Goal: Navigation & Orientation: Find specific page/section

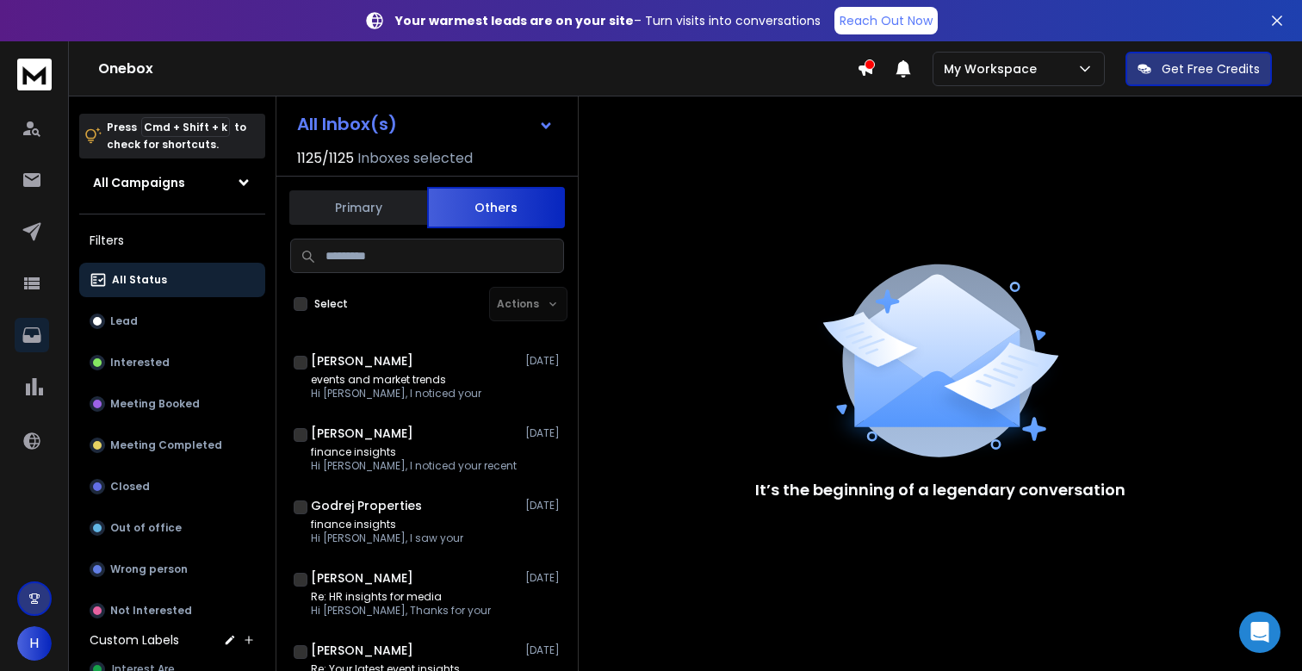
click at [364, 203] on button "Primary" at bounding box center [358, 208] width 138 height 38
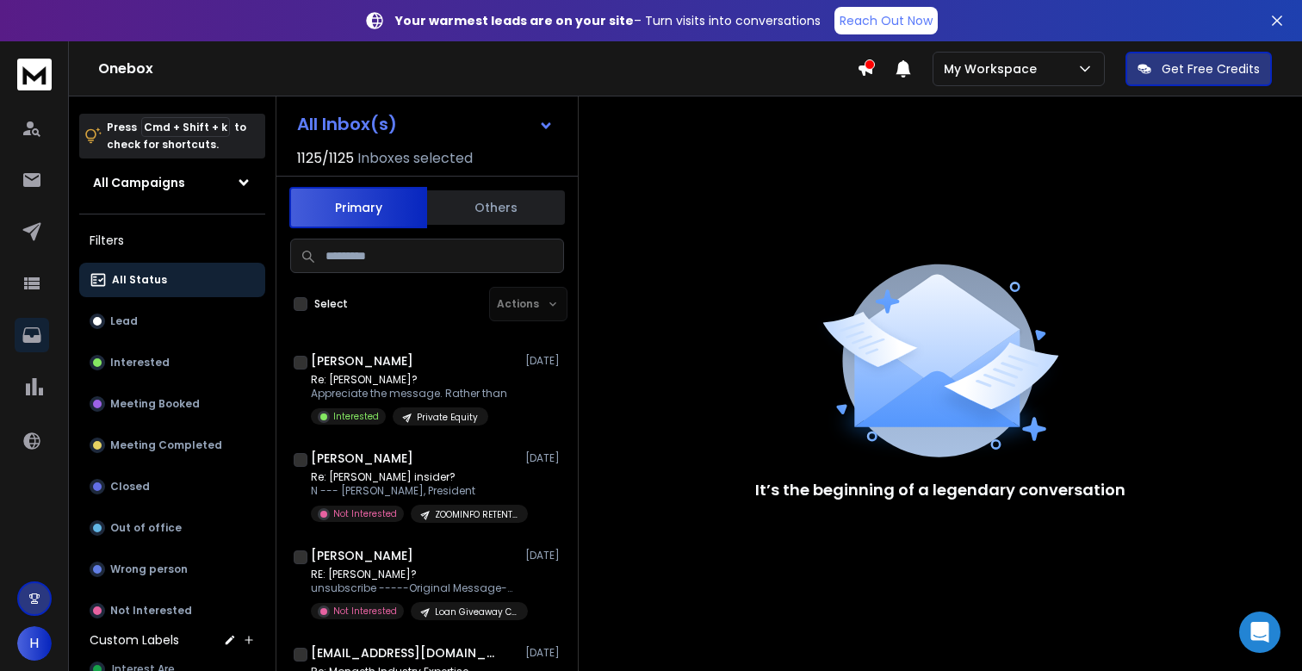
click at [494, 214] on button "Others" at bounding box center [496, 208] width 138 height 38
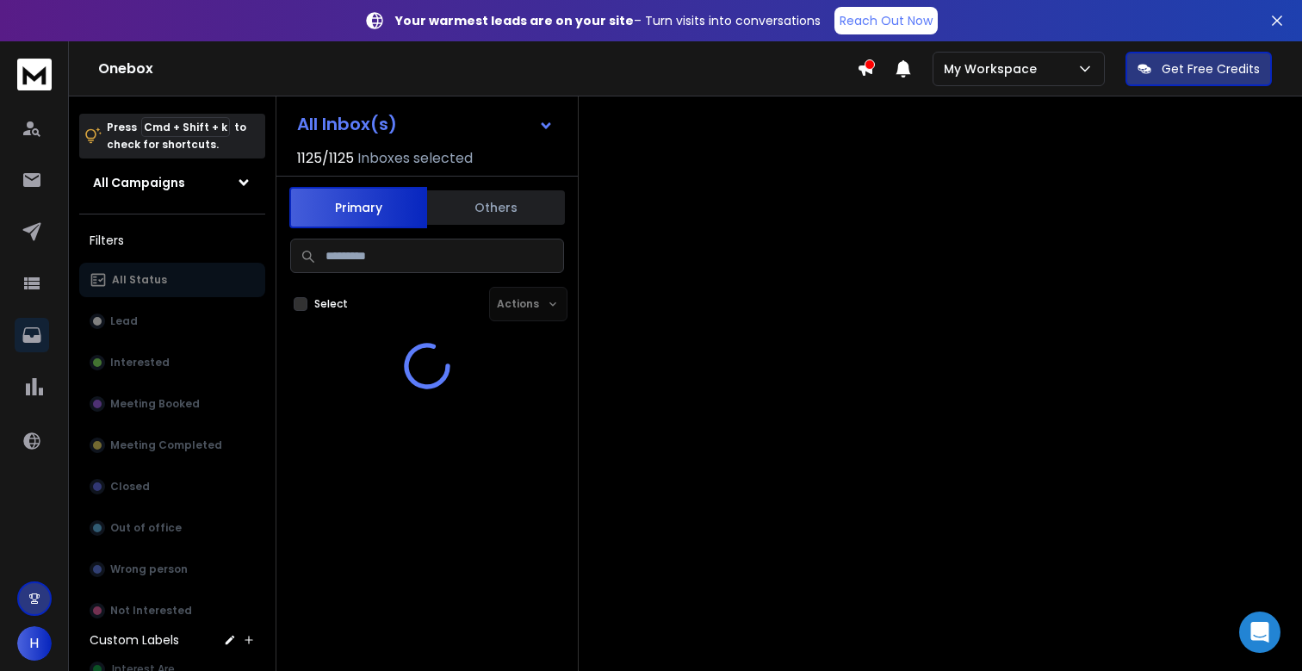
click at [363, 203] on button "Primary" at bounding box center [358, 207] width 138 height 41
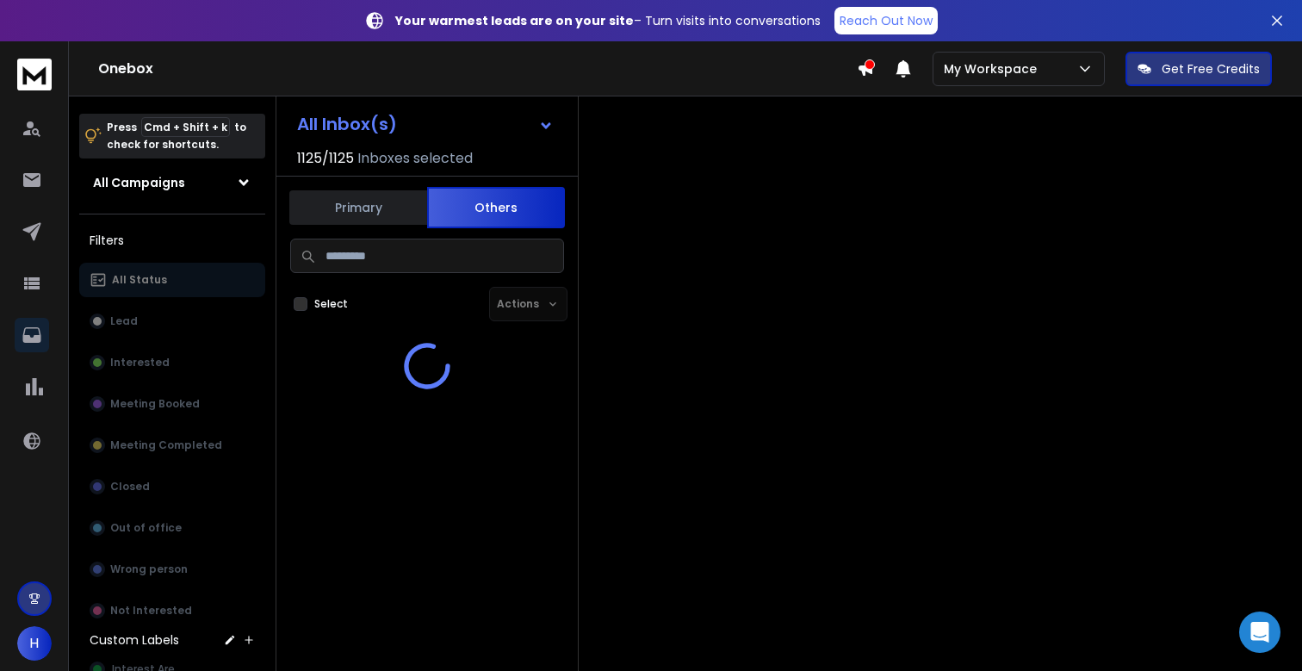
click at [466, 211] on button "Others" at bounding box center [496, 207] width 138 height 41
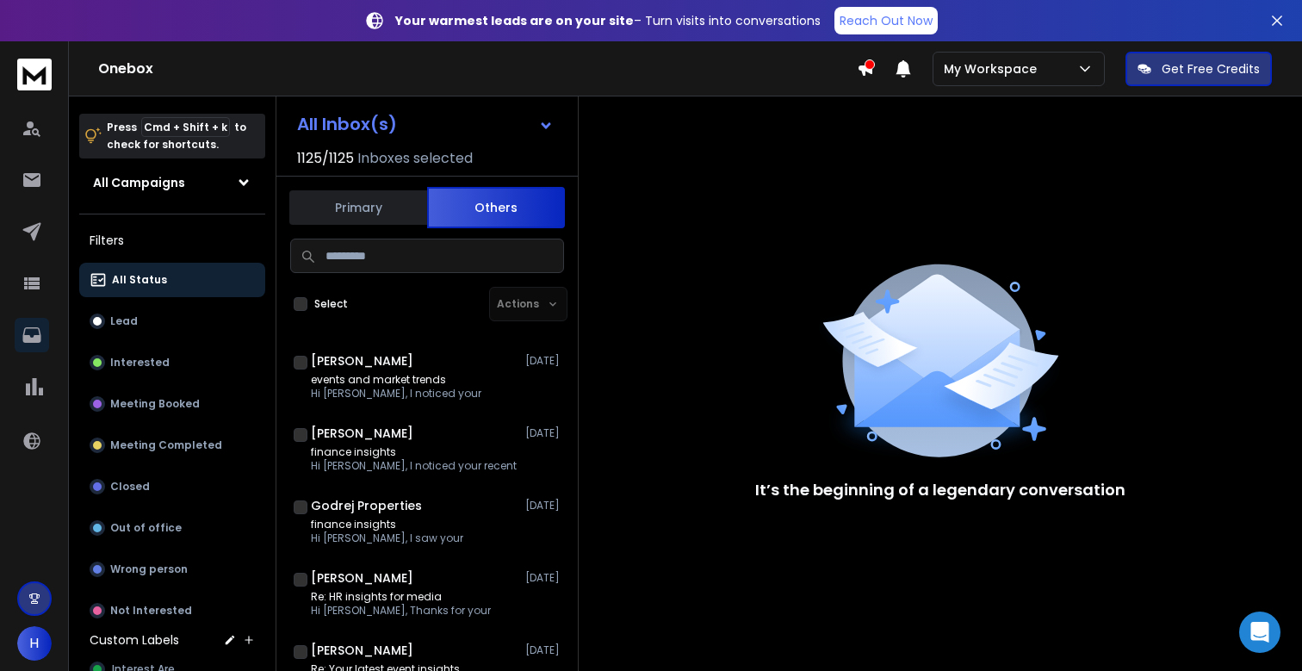
click at [393, 207] on button "Primary" at bounding box center [358, 208] width 138 height 38
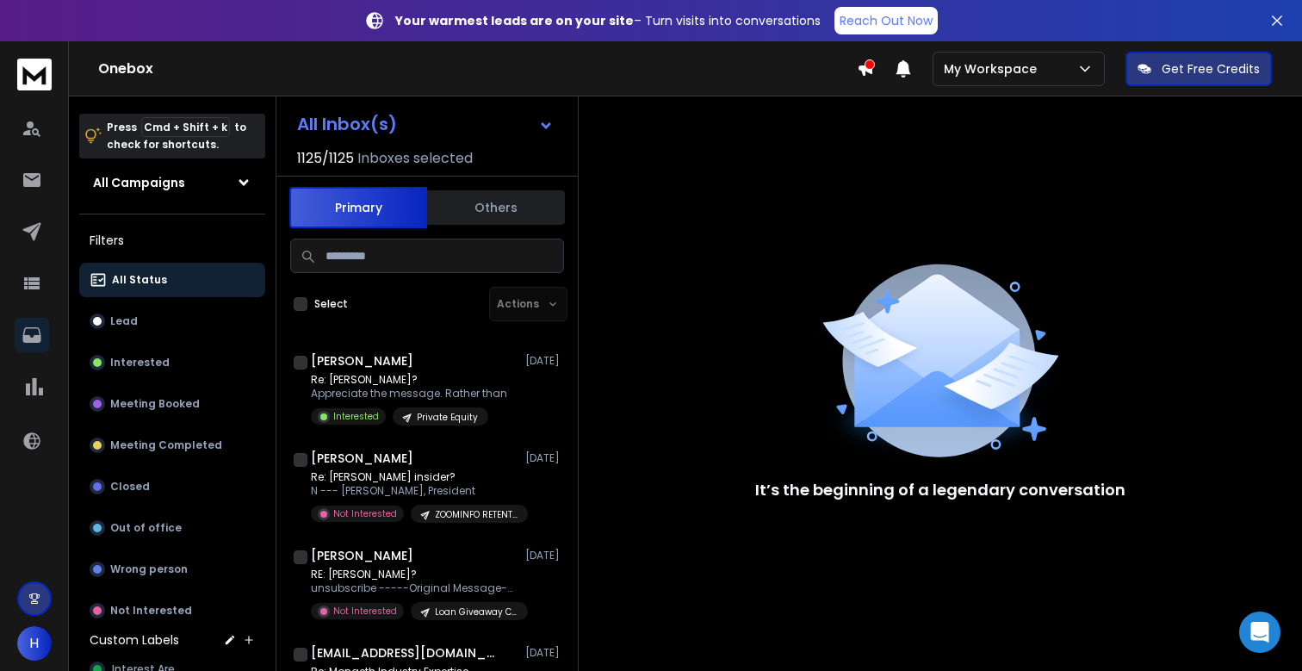
click at [490, 229] on div "Primary Others Select Actions [PERSON_NAME] [DATE] Re: [PERSON_NAME]? Appreciat…" at bounding box center [426, 512] width 301 height 644
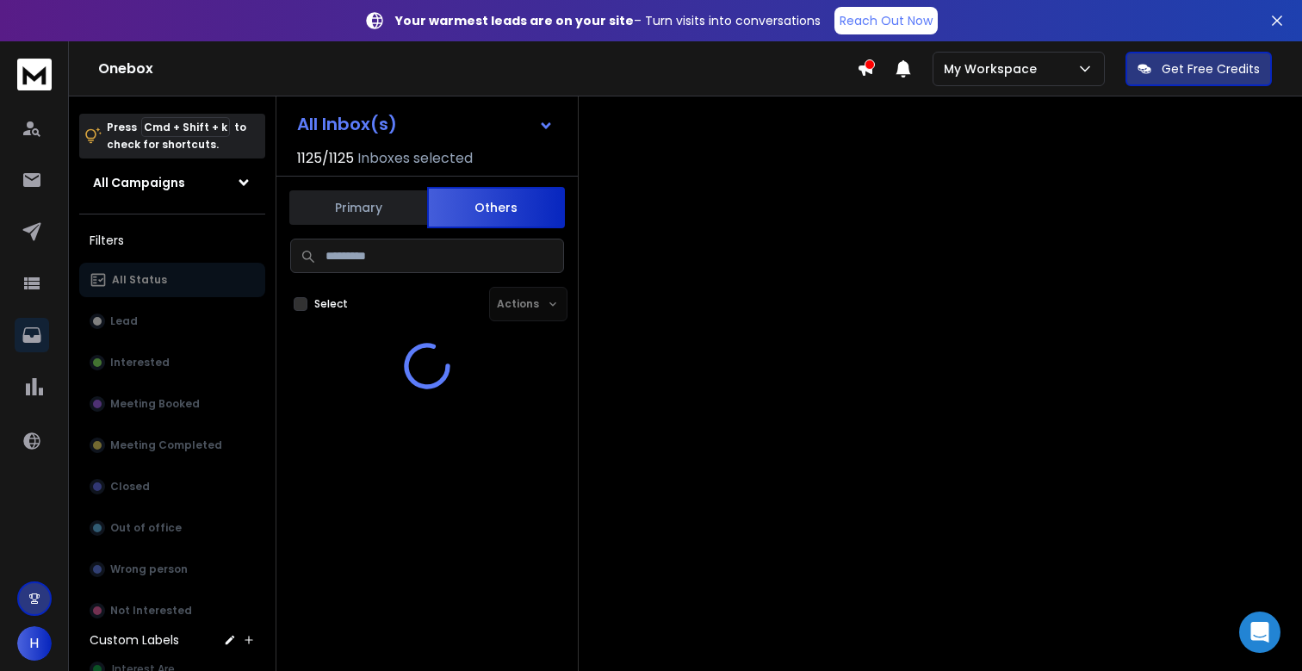
click at [472, 224] on button "Others" at bounding box center [496, 207] width 138 height 41
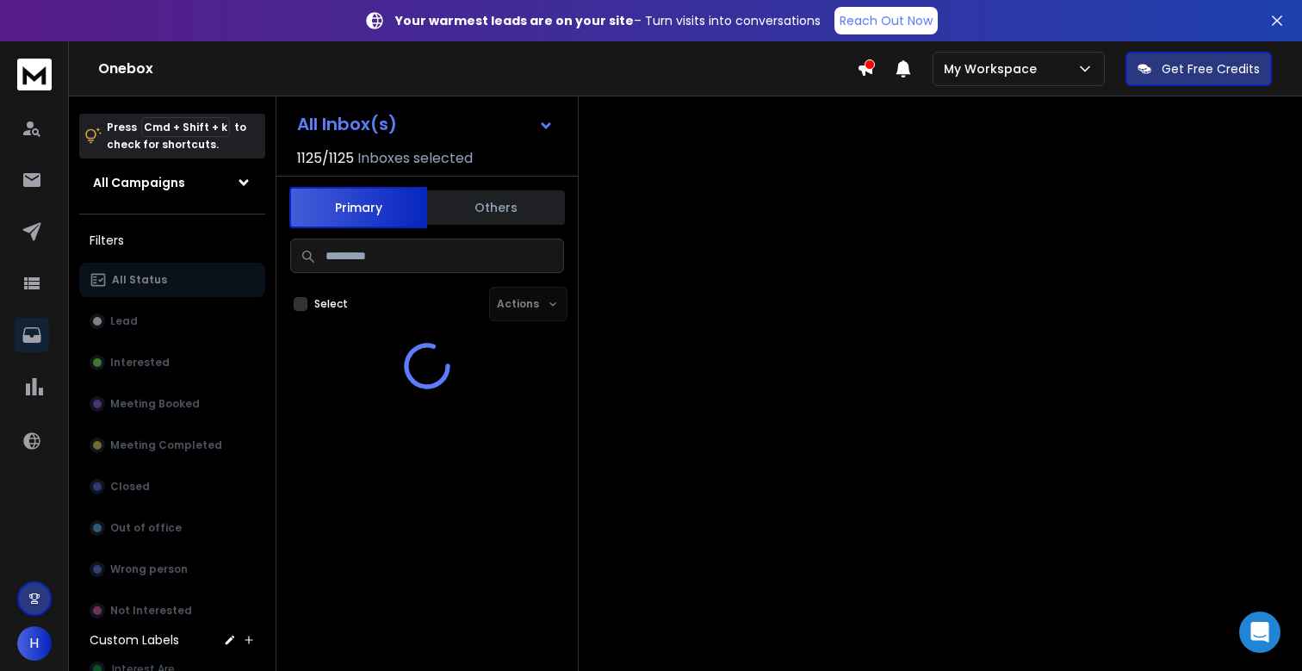
click at [383, 220] on button "Primary" at bounding box center [358, 207] width 138 height 41
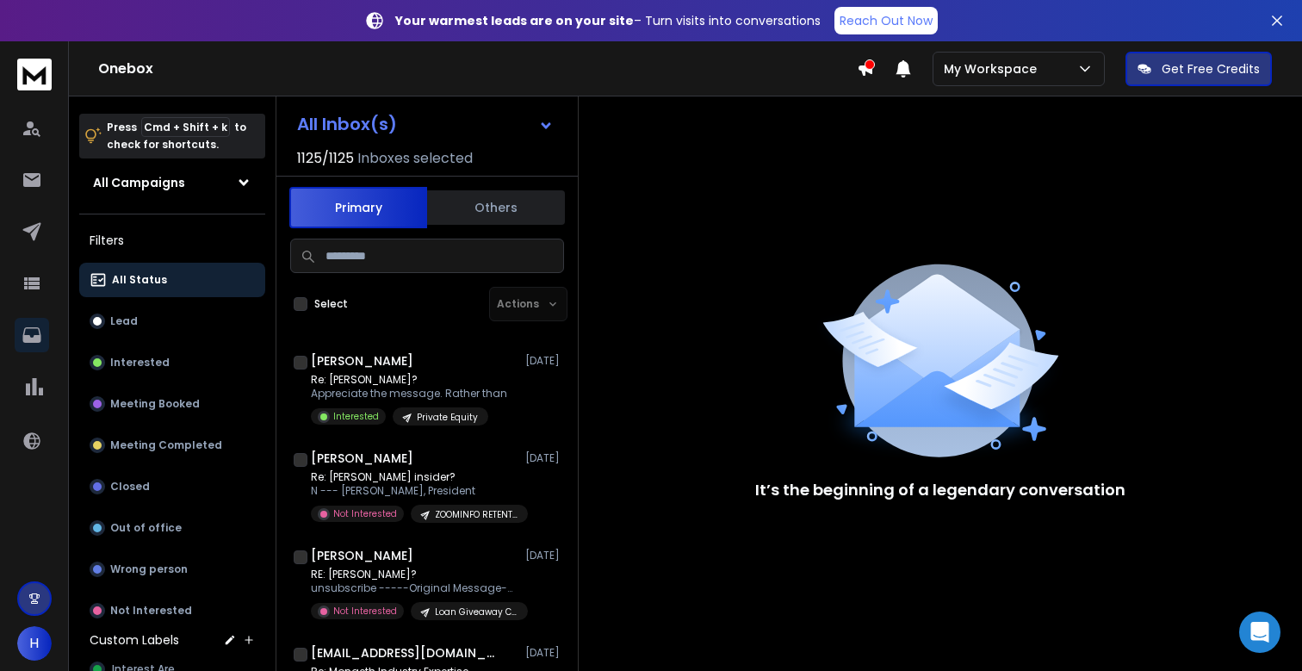
click at [482, 211] on button "Others" at bounding box center [496, 208] width 138 height 38
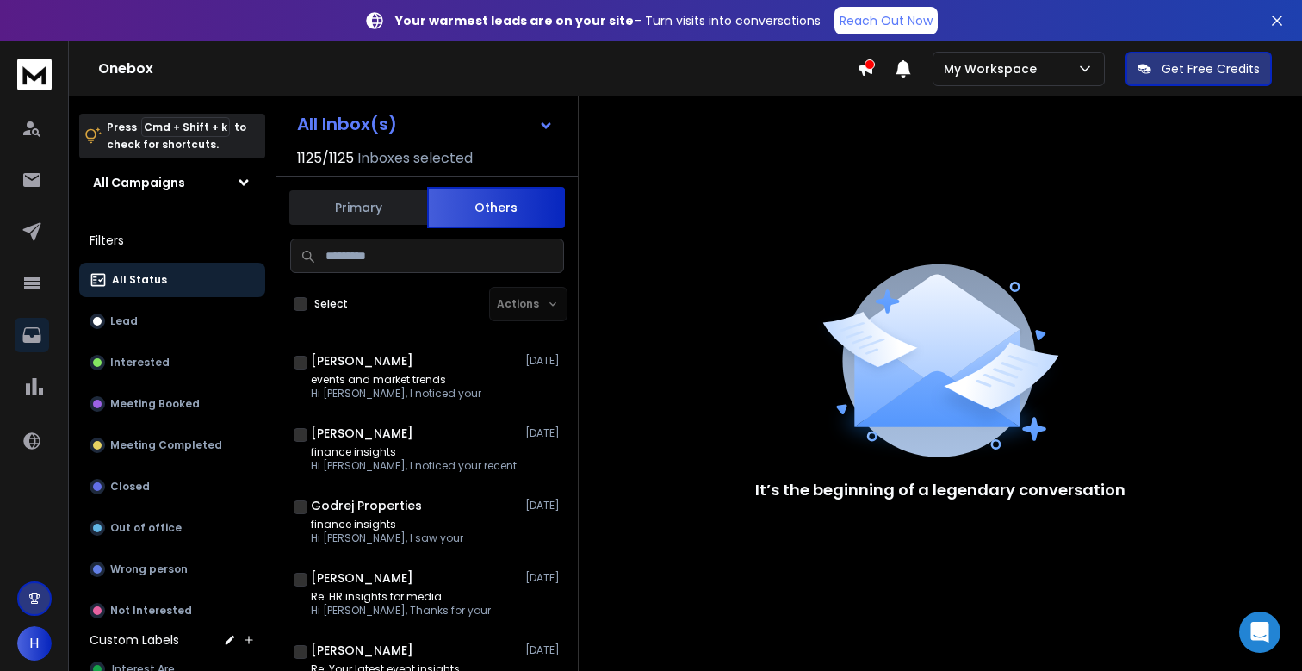
click at [390, 210] on button "Primary" at bounding box center [358, 208] width 138 height 38
